Goal: Task Accomplishment & Management: Manage account settings

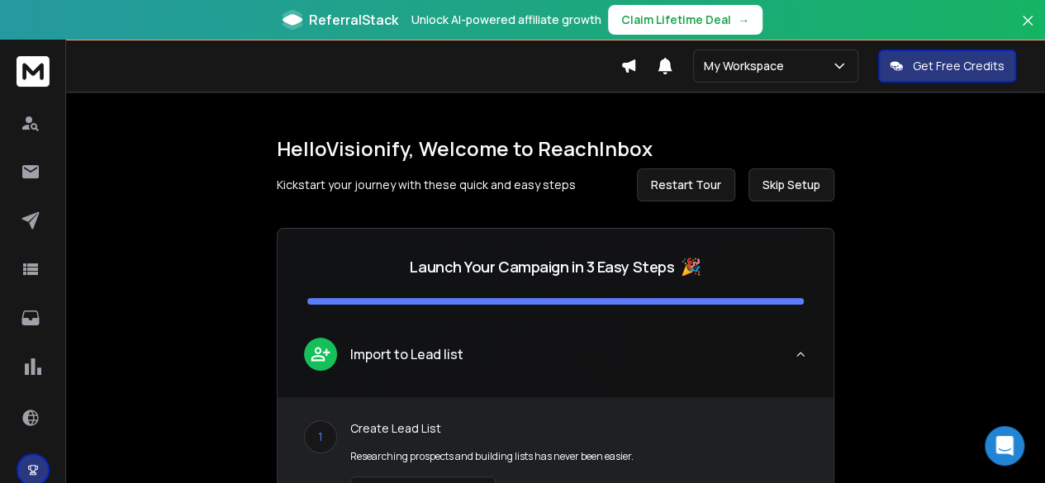
click at [1018, 14] on button "Close banner" at bounding box center [1027, 30] width 21 height 40
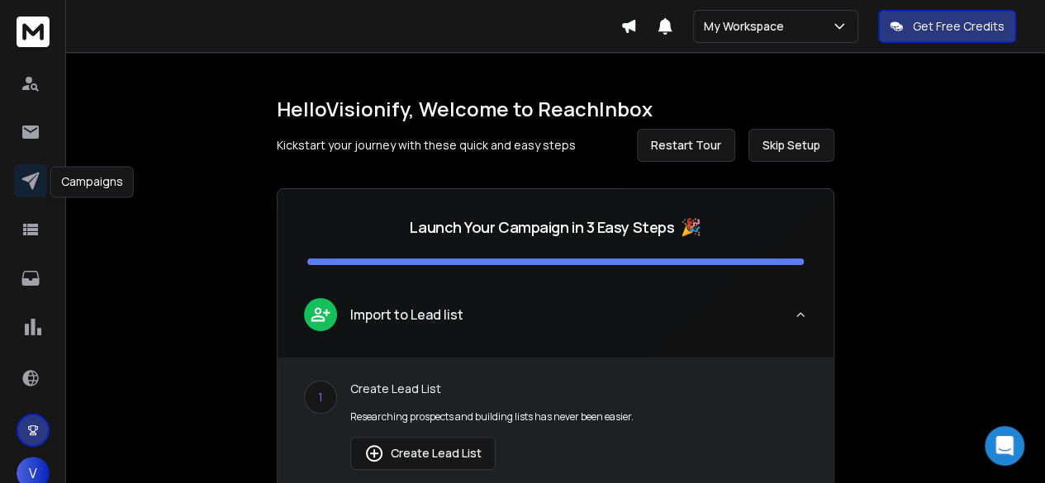
click at [17, 190] on link at bounding box center [30, 180] width 33 height 33
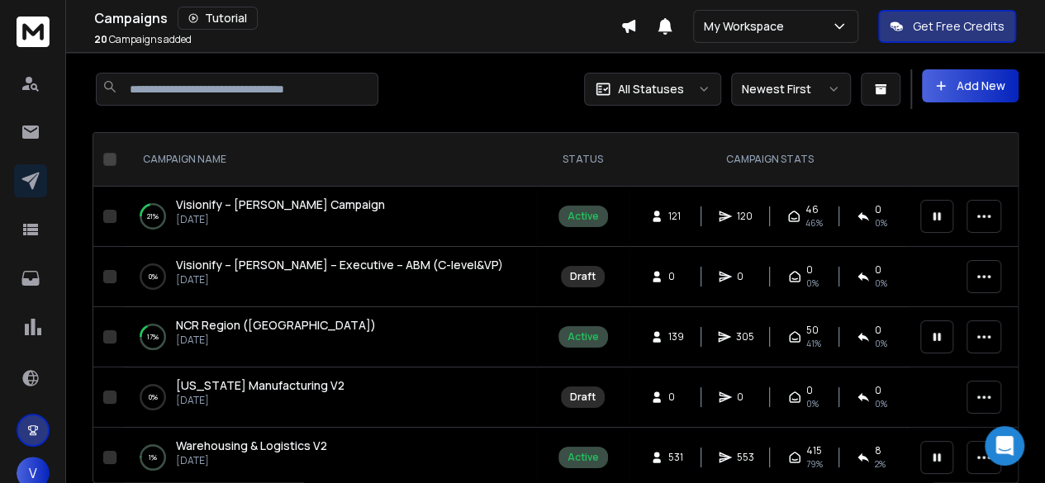
click at [278, 216] on p "[DATE]" at bounding box center [280, 219] width 209 height 13
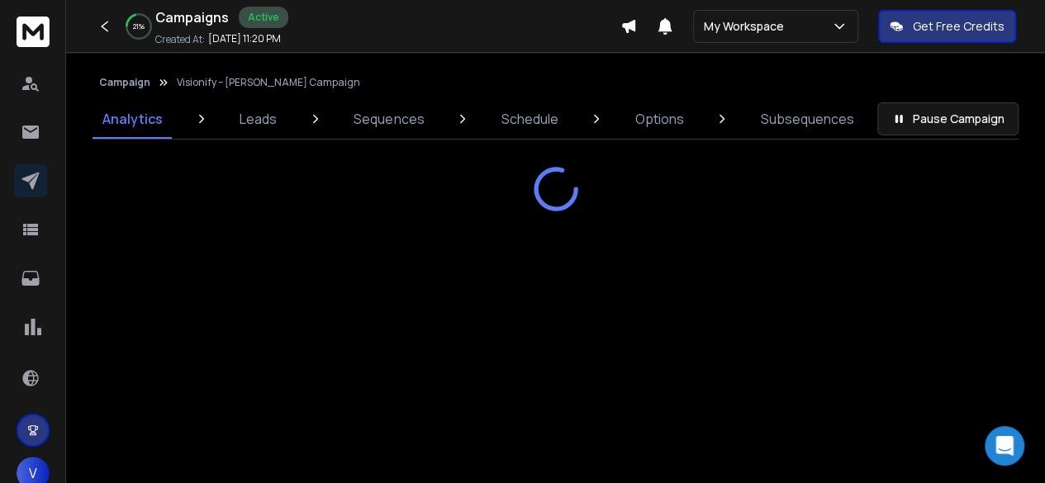
click at [282, 90] on div "Campaign Visionify – [PERSON_NAME] Campaign" at bounding box center [556, 82] width 926 height 26
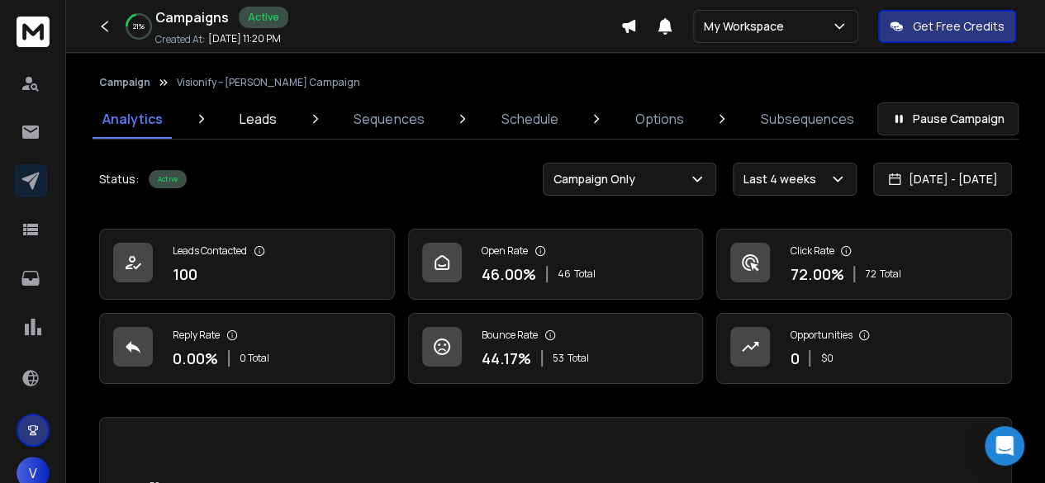
click at [279, 112] on link "Leads" at bounding box center [258, 119] width 57 height 40
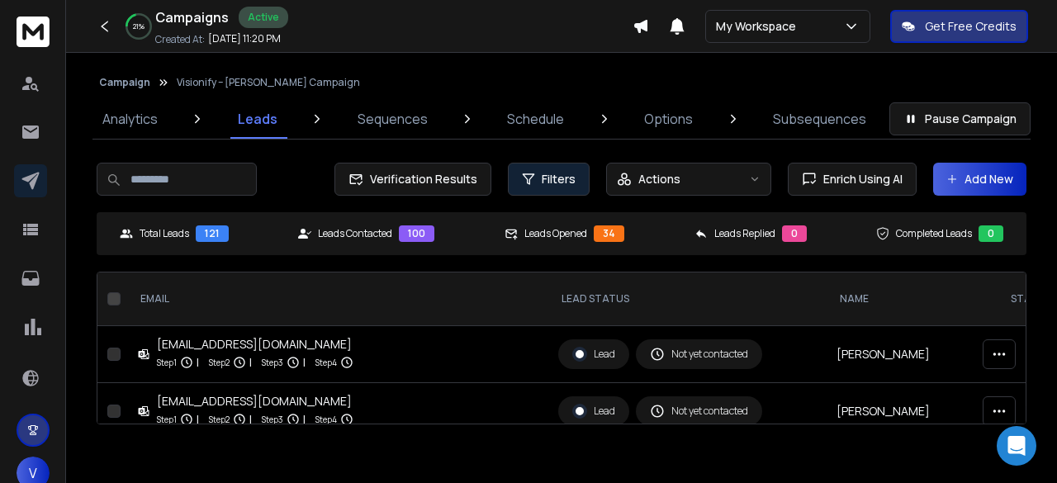
click at [567, 183] on span "Filters" at bounding box center [559, 179] width 34 height 17
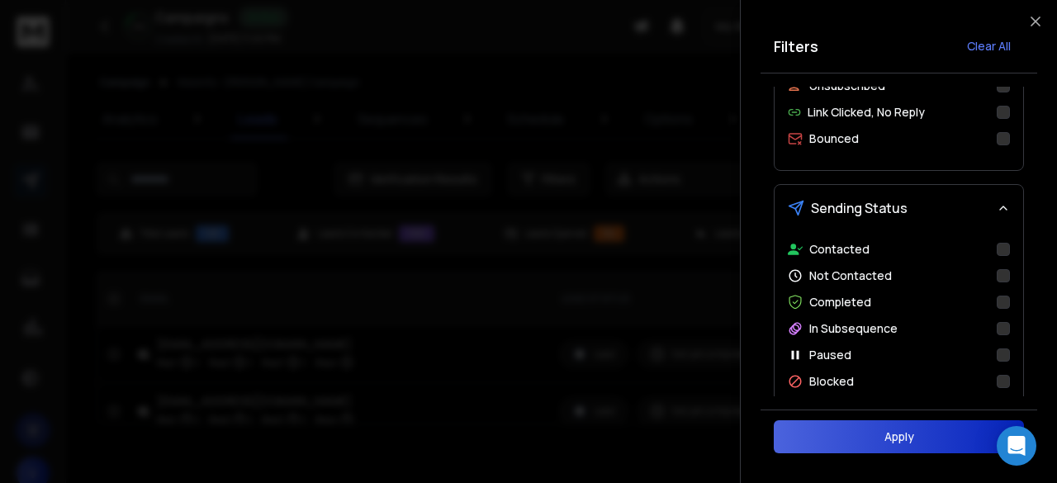
scroll to position [248, 0]
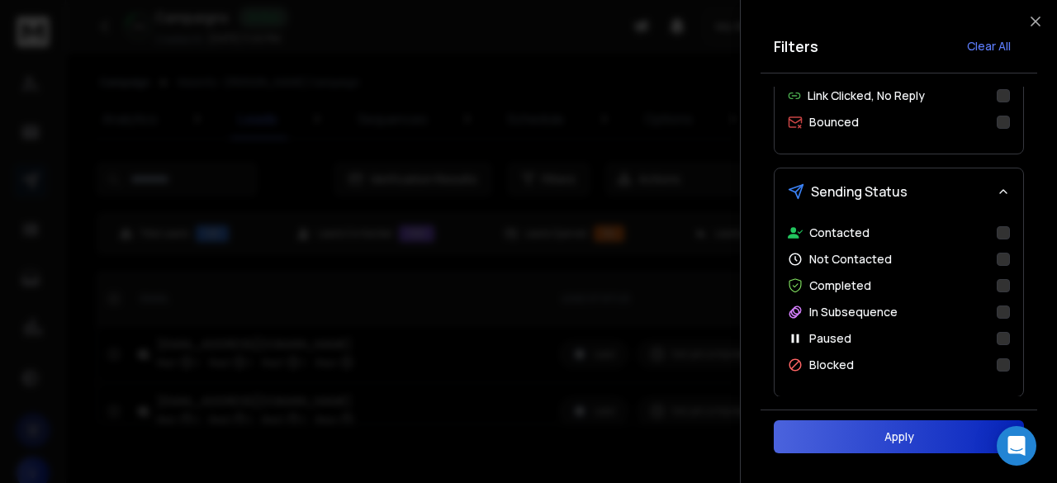
click at [844, 358] on p "Blocked" at bounding box center [831, 365] width 45 height 17
click at [997, 358] on button "Blocked" at bounding box center [1003, 364] width 13 height 13
click at [833, 436] on button "Apply" at bounding box center [899, 436] width 250 height 33
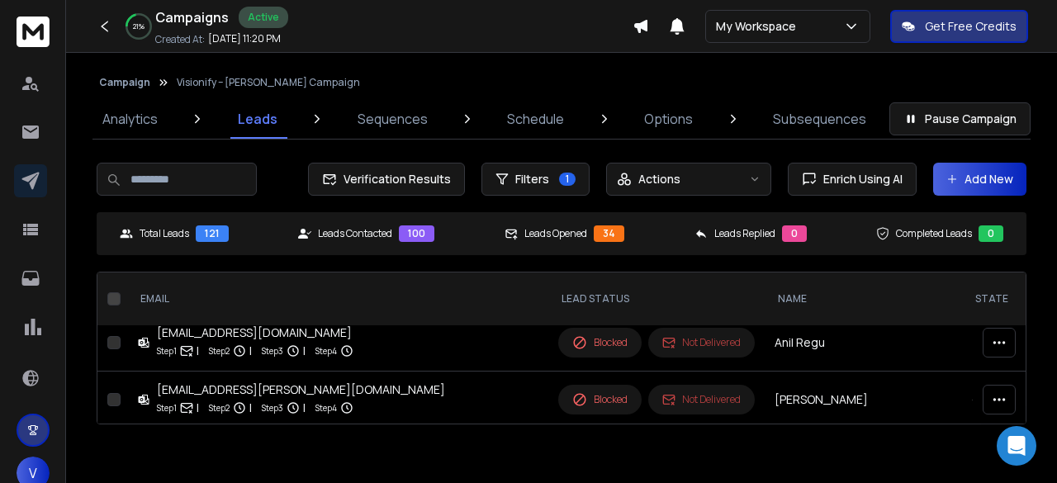
scroll to position [0, 0]
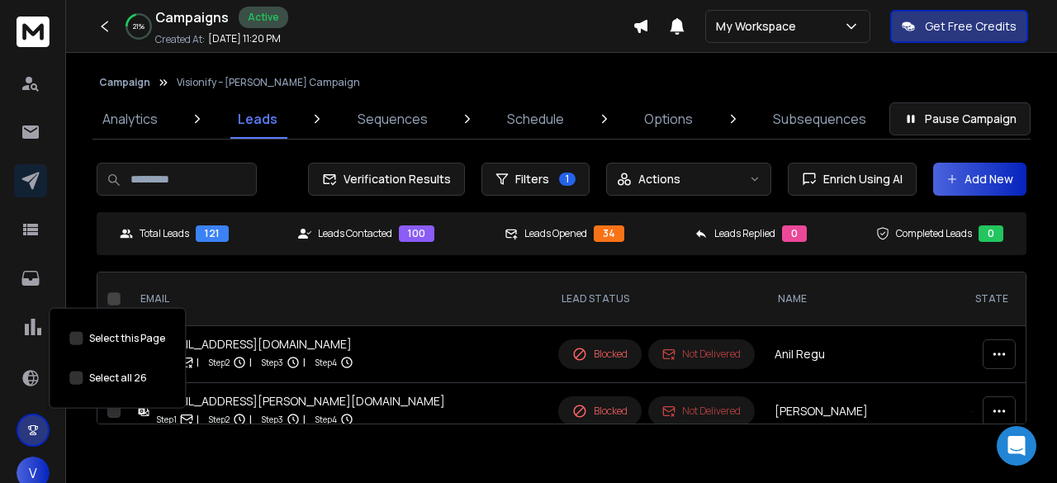
click at [104, 297] on th at bounding box center [112, 300] width 30 height 54
click at [109, 298] on button "Select this Page" at bounding box center [113, 298] width 13 height 13
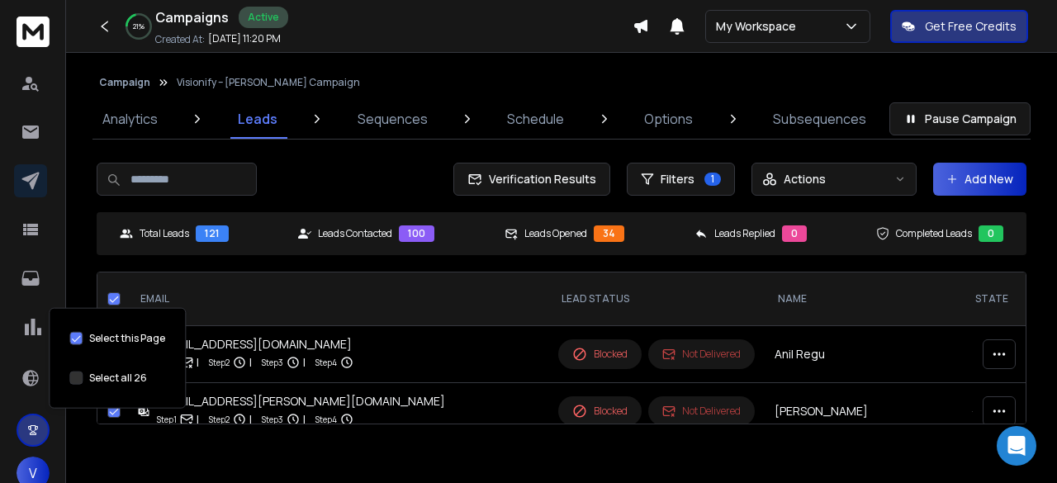
click at [109, 298] on button "Select this Page" at bounding box center [113, 298] width 13 height 13
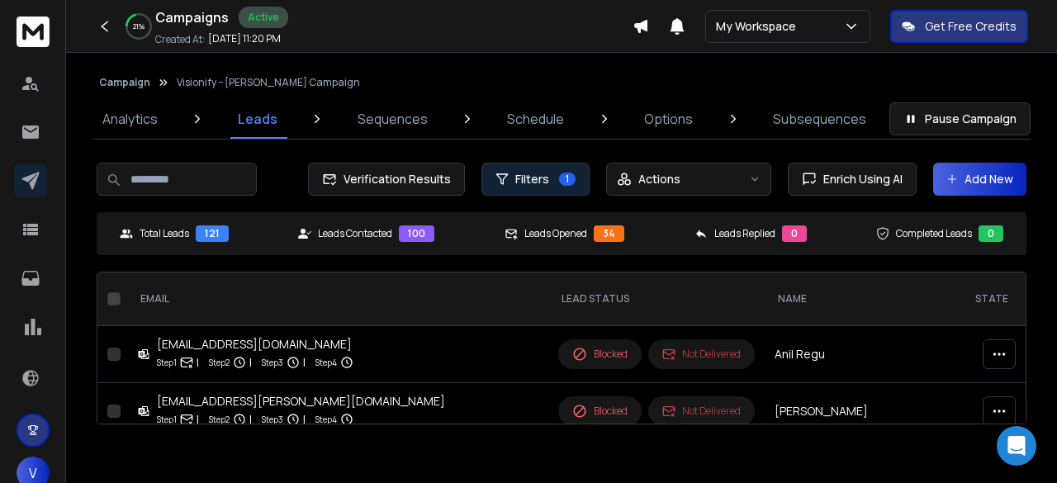
click at [546, 187] on span "Filters" at bounding box center [532, 179] width 34 height 17
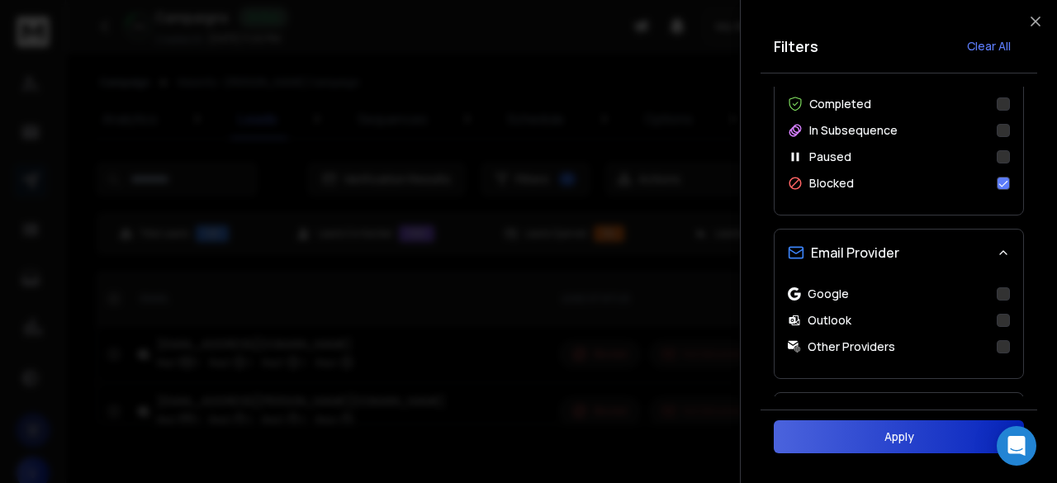
scroll to position [496, 0]
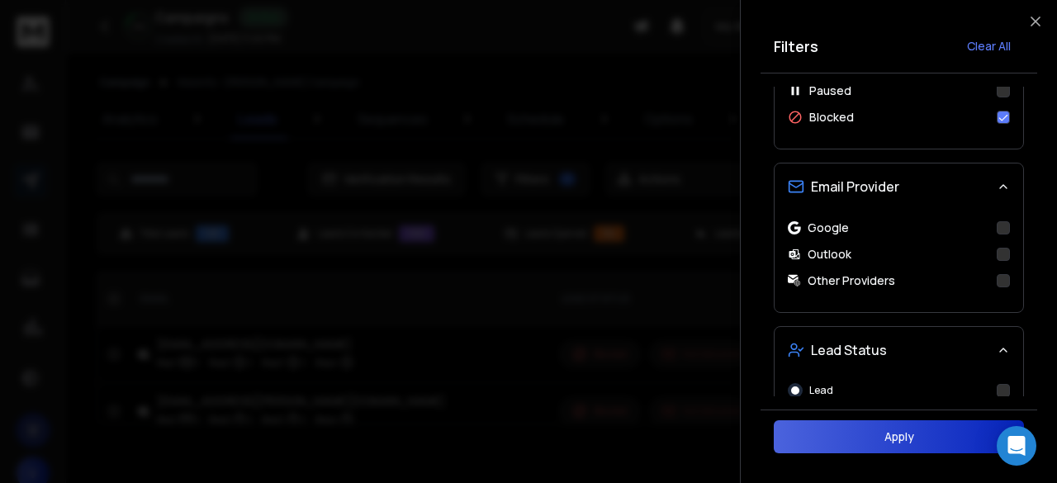
click at [997, 116] on button "Blocked" at bounding box center [1003, 117] width 13 height 13
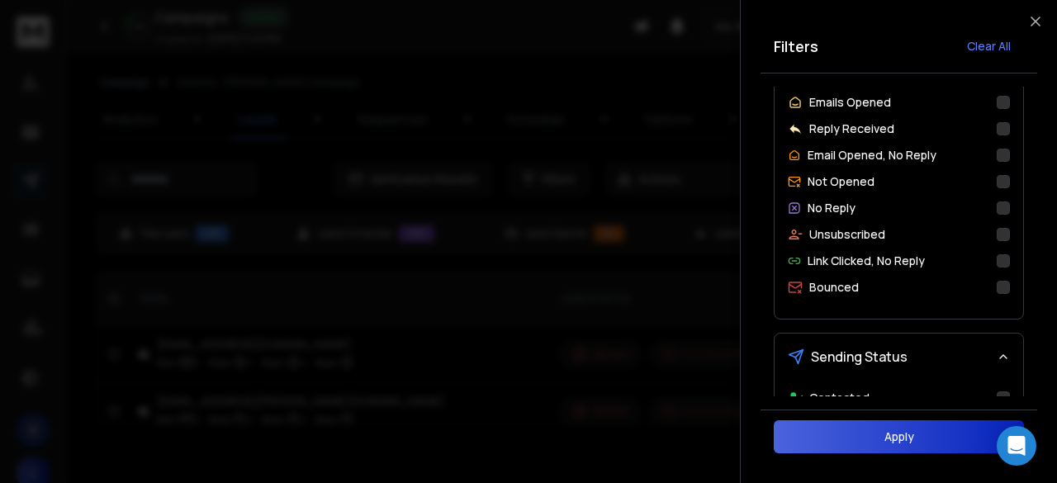
scroll to position [0, 0]
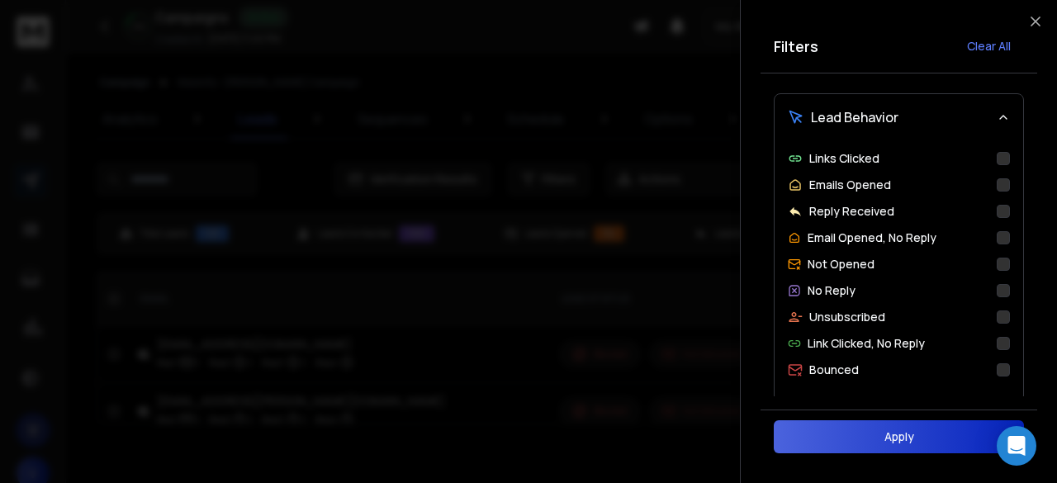
click at [997, 163] on button "Links Clicked" at bounding box center [1003, 158] width 13 height 13
click at [839, 445] on button "Apply" at bounding box center [899, 436] width 250 height 33
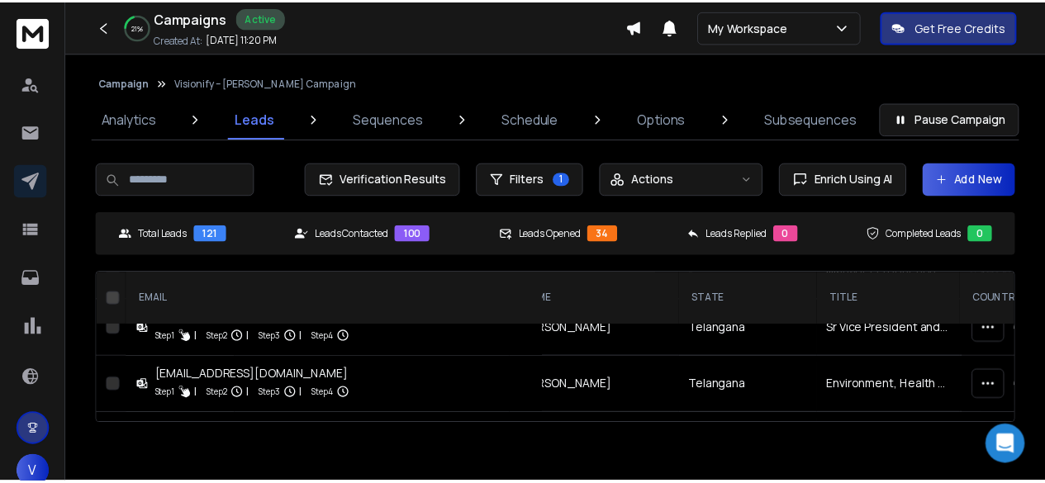
scroll to position [83, 0]
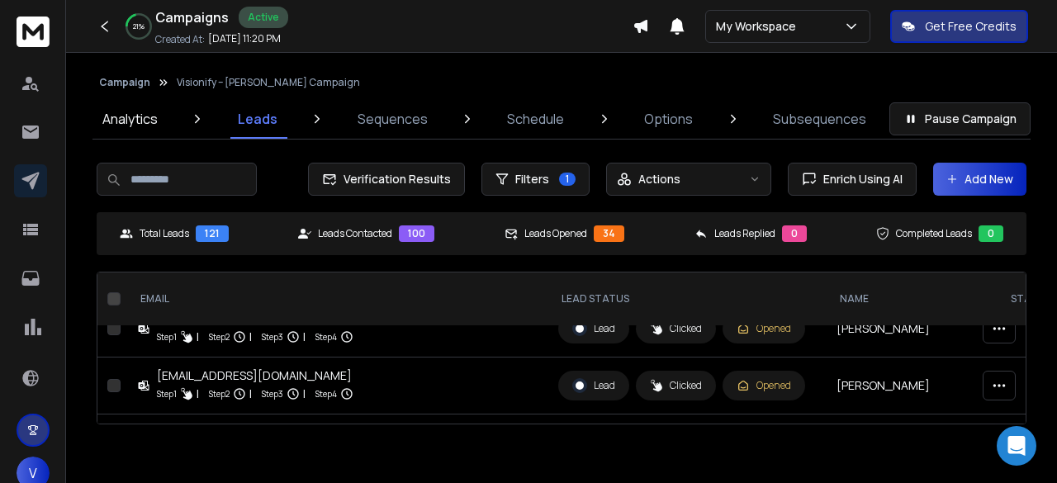
click at [134, 107] on link "Analytics" at bounding box center [130, 119] width 75 height 40
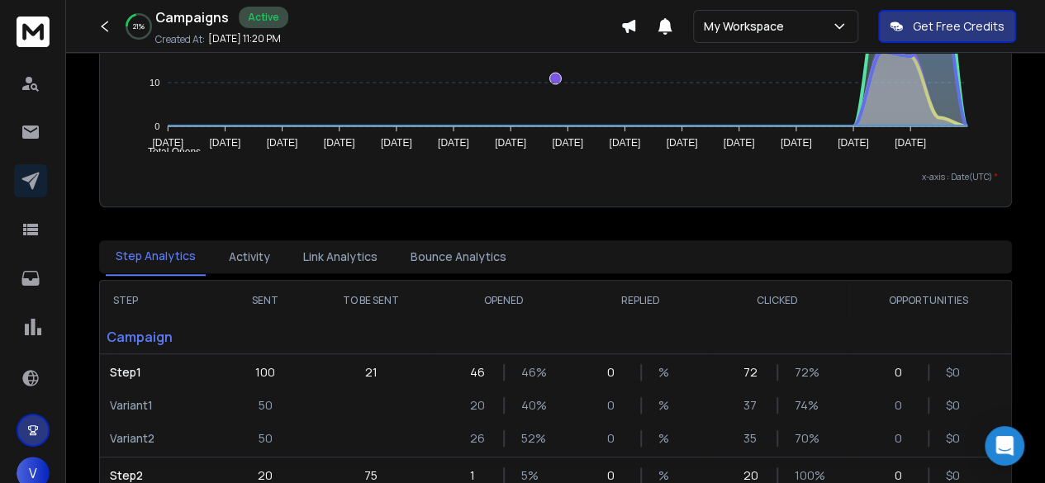
scroll to position [649, 0]
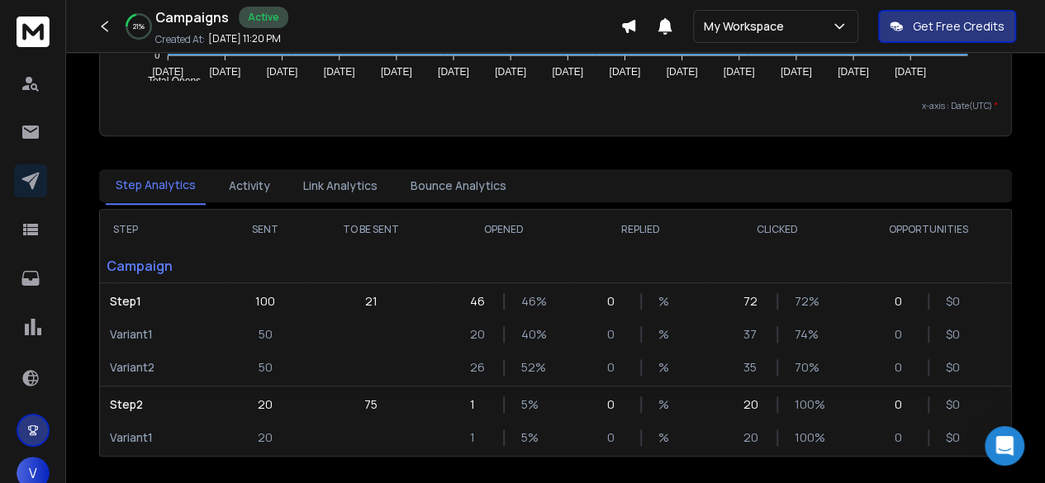
click at [252, 181] on button "Activity" at bounding box center [249, 186] width 61 height 36
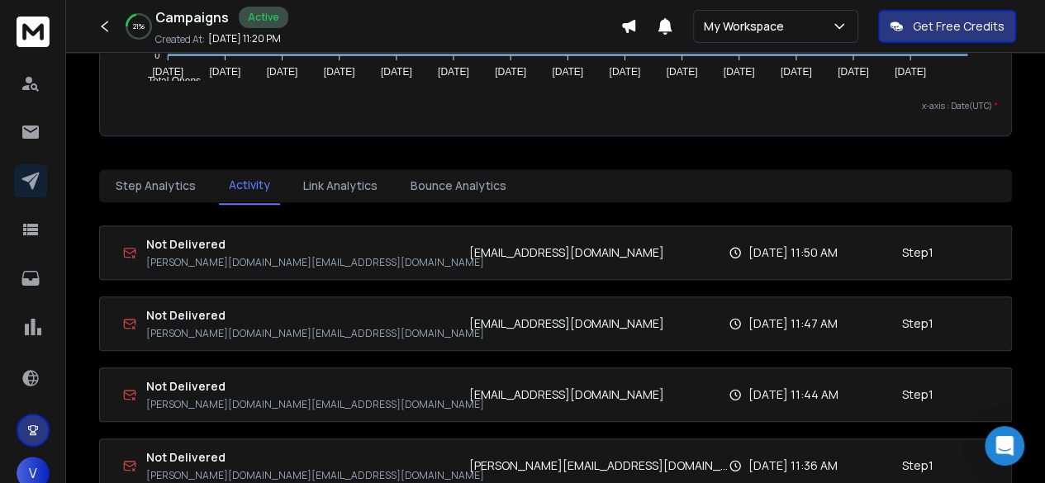
scroll to position [236, 0]
